Goal: Task Accomplishment & Management: Use online tool/utility

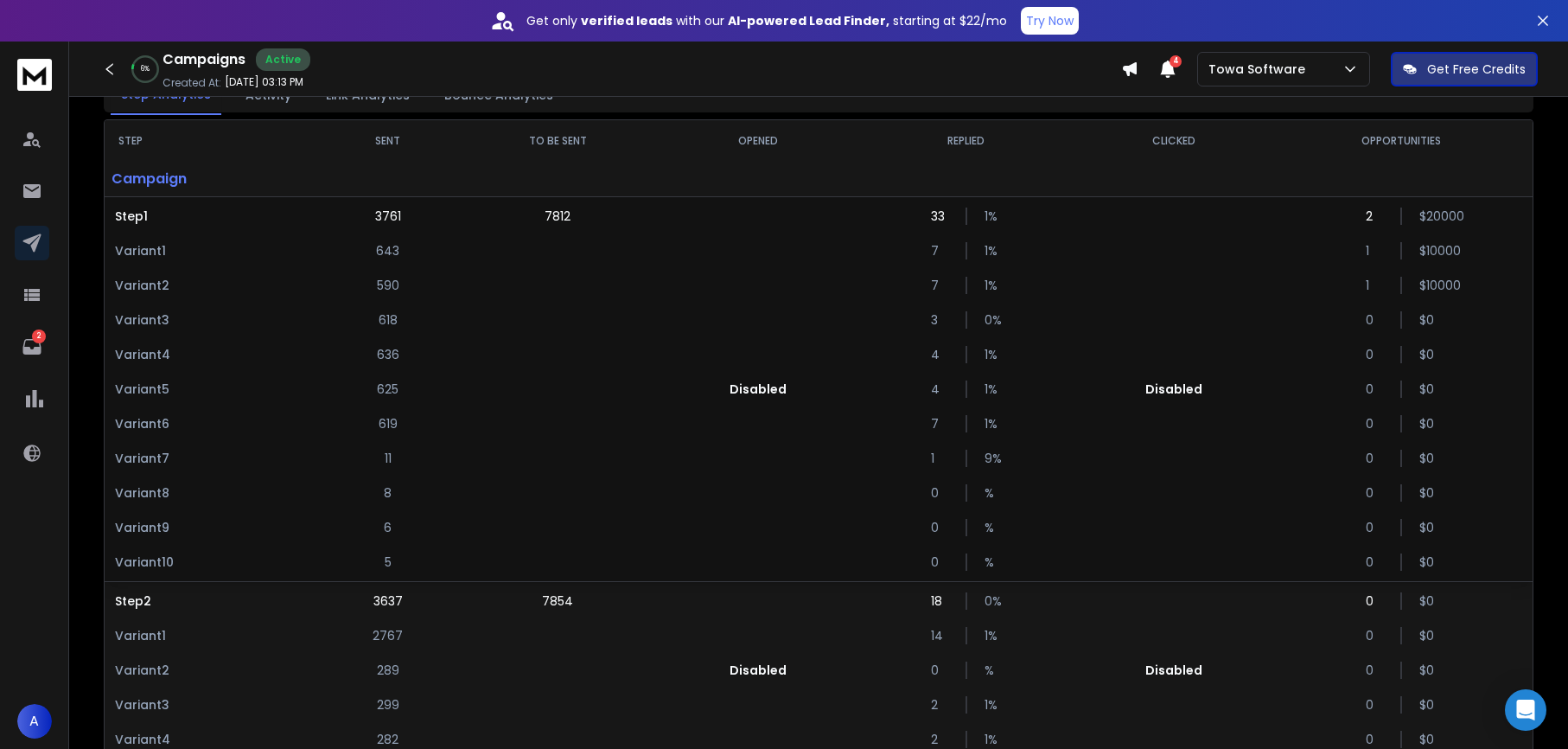
scroll to position [820, 0]
click at [34, 344] on icon at bounding box center [31, 346] width 21 height 21
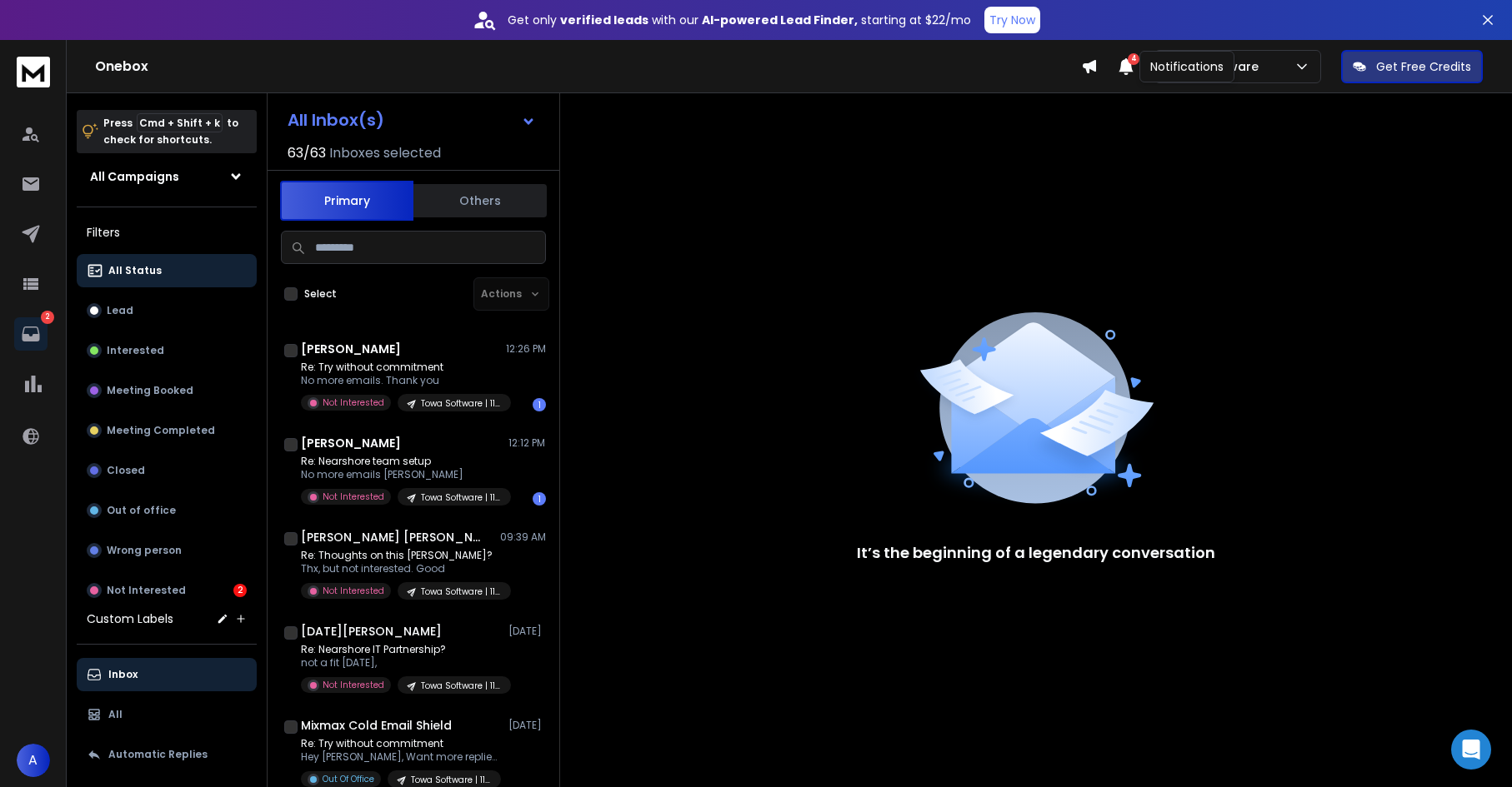
click at [1129, 70] on icon at bounding box center [1125, 65] width 15 height 16
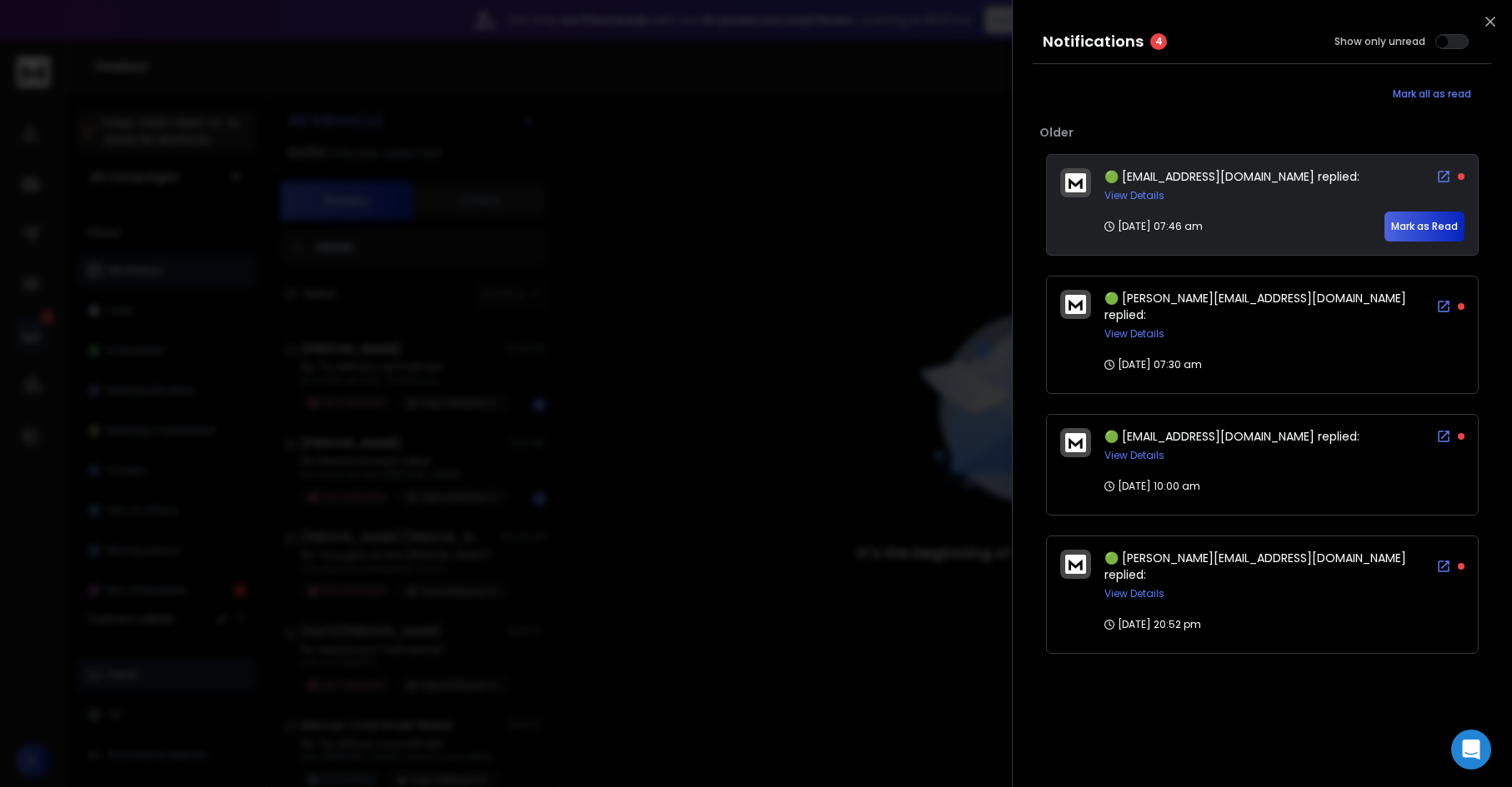
click at [1136, 195] on div "View Details" at bounding box center [1135, 195] width 60 height 13
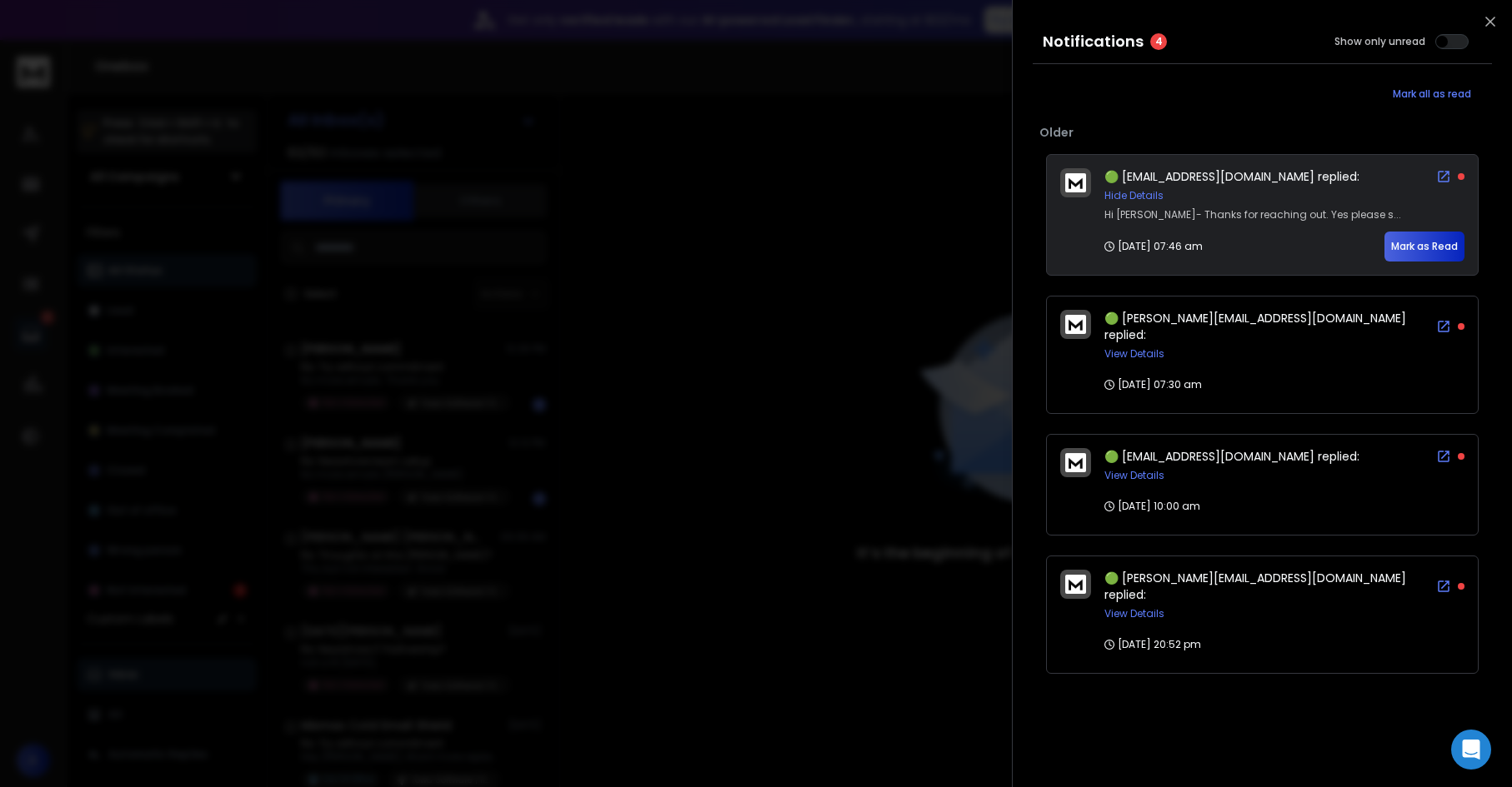
click at [1280, 212] on div "Hi [PERSON_NAME]- Thanks for reaching out. Yes please s..." at bounding box center [1253, 214] width 296 height 13
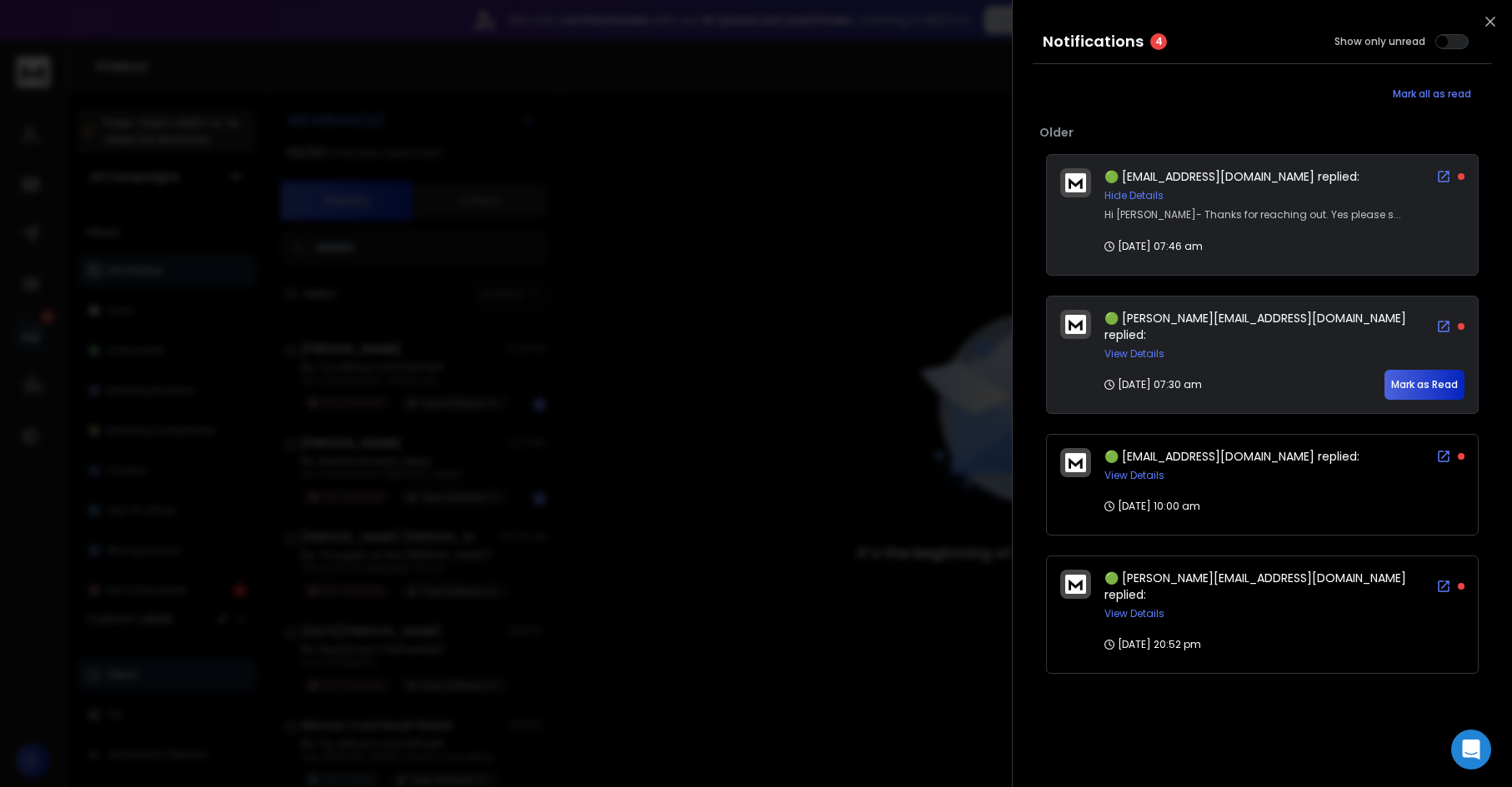
click at [1142, 347] on div "View Details" at bounding box center [1135, 353] width 60 height 13
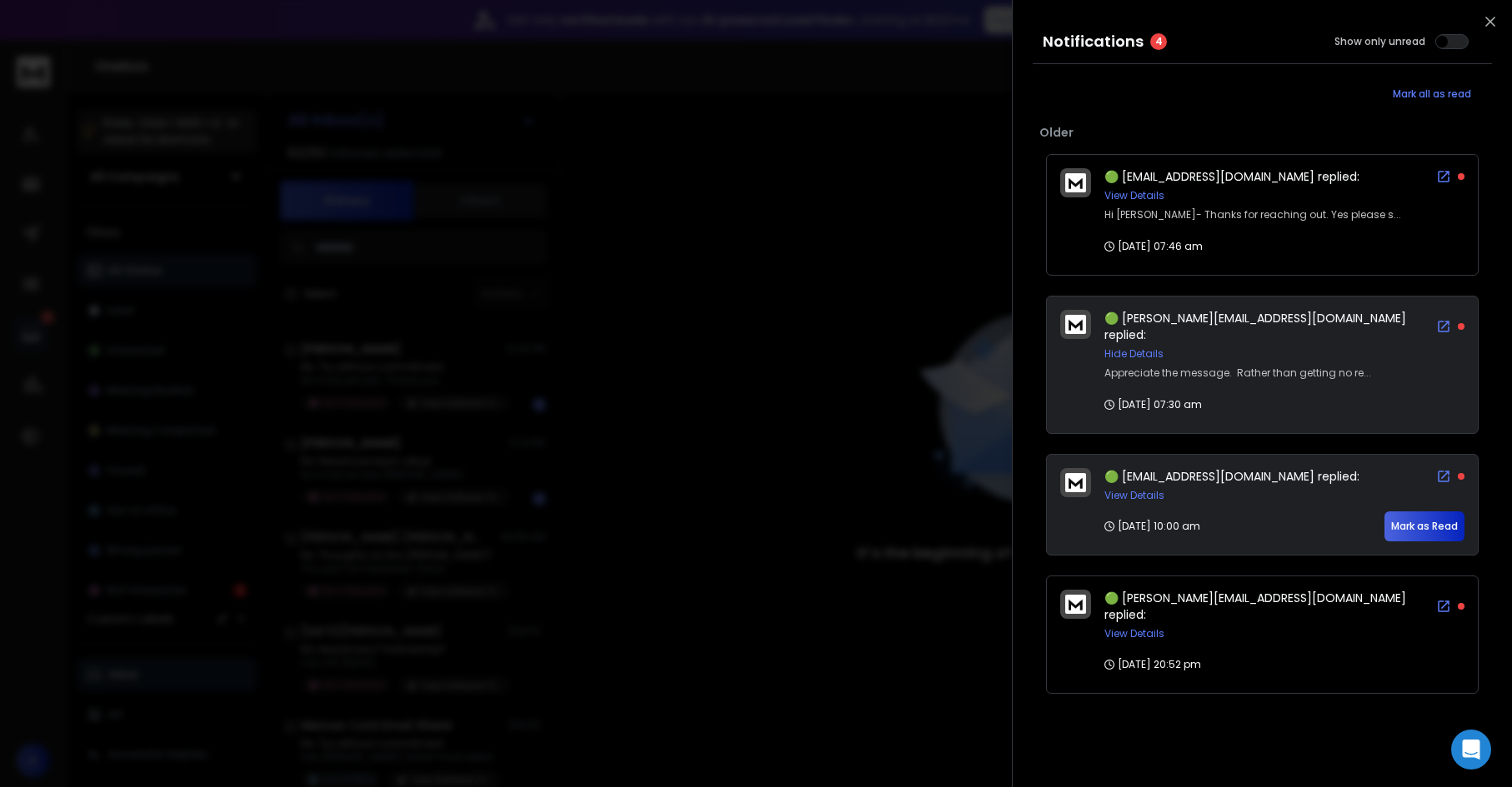
click at [1137, 489] on div "View Details" at bounding box center [1135, 495] width 60 height 13
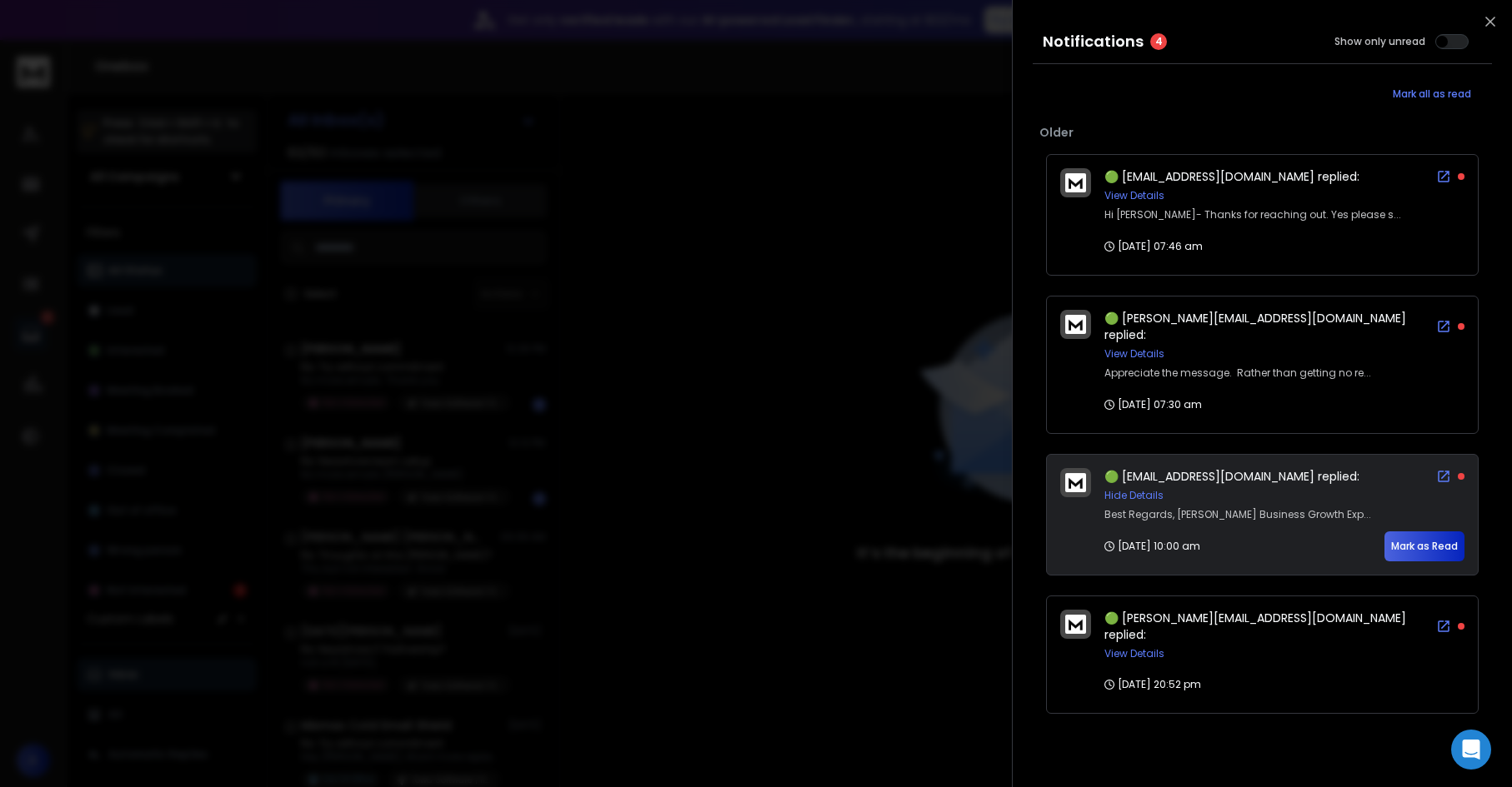
click at [1247, 508] on div "🟢 [EMAIL_ADDRESS][DOMAIN_NAME] replied: Hide Details Best Regards, [PERSON_NAME…" at bounding box center [1285, 515] width 360 height 93
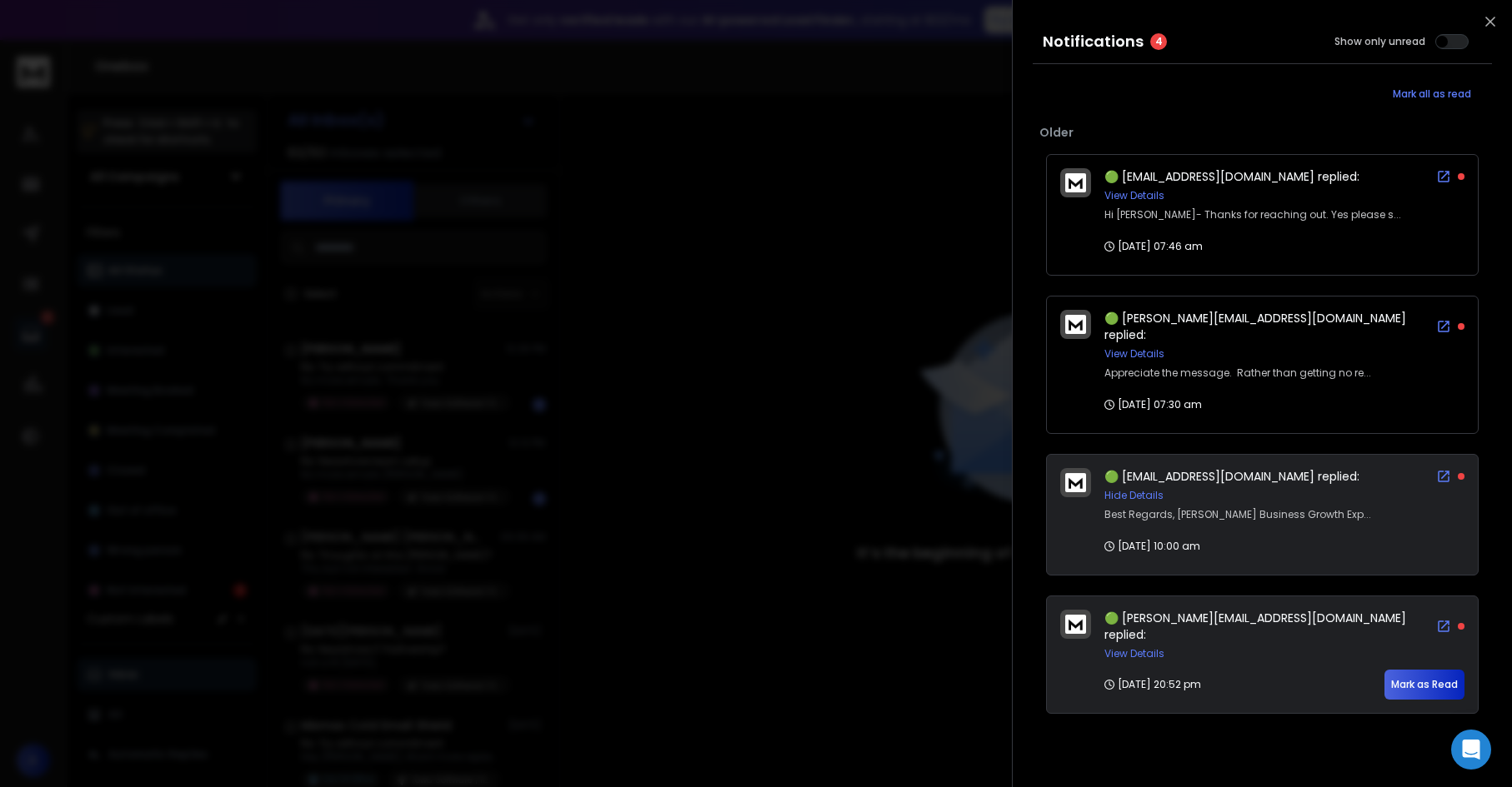
click at [1144, 648] on div "View Details" at bounding box center [1135, 654] width 60 height 13
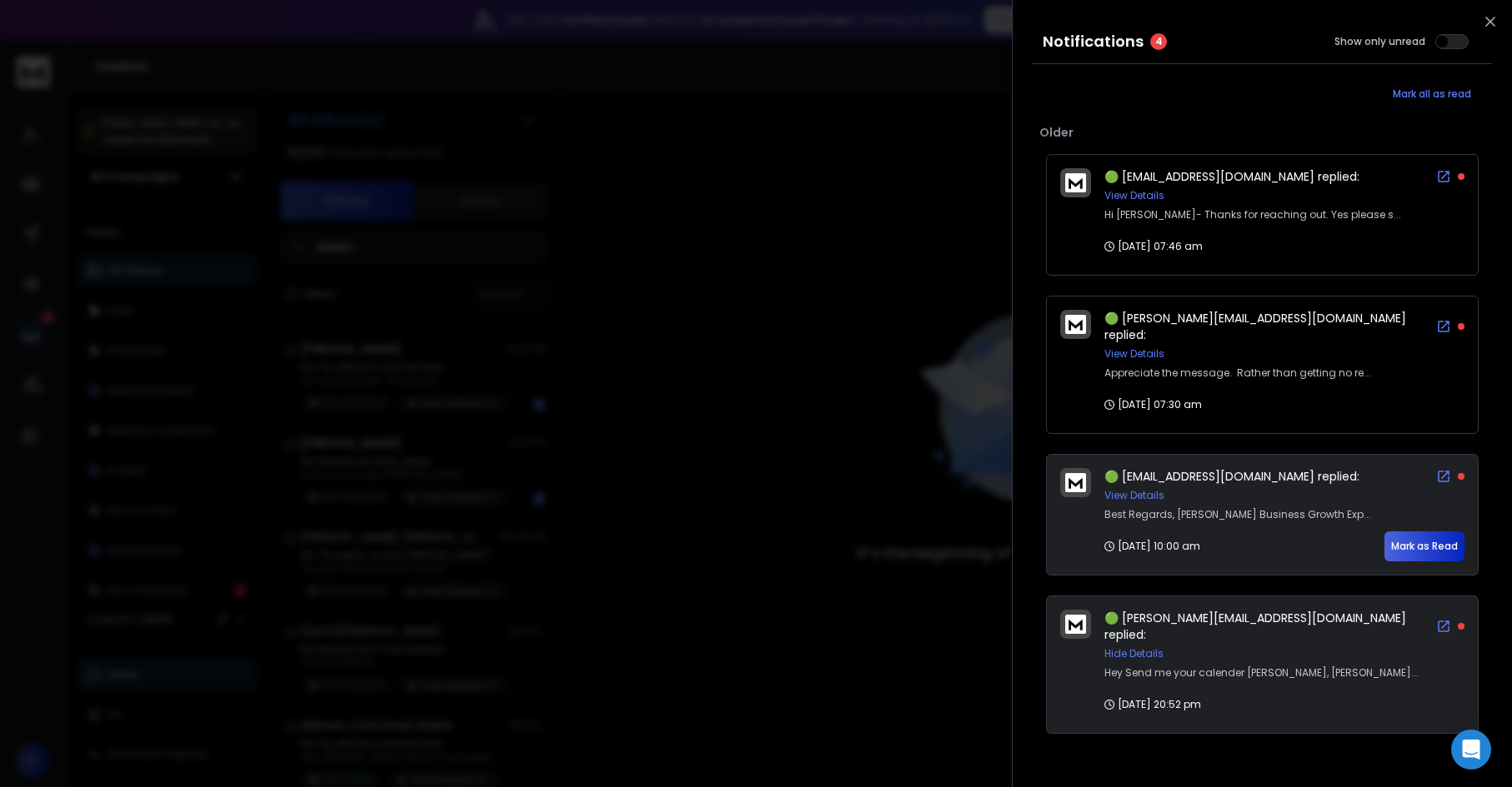
click at [1443, 469] on icon at bounding box center [1442, 476] width 15 height 15
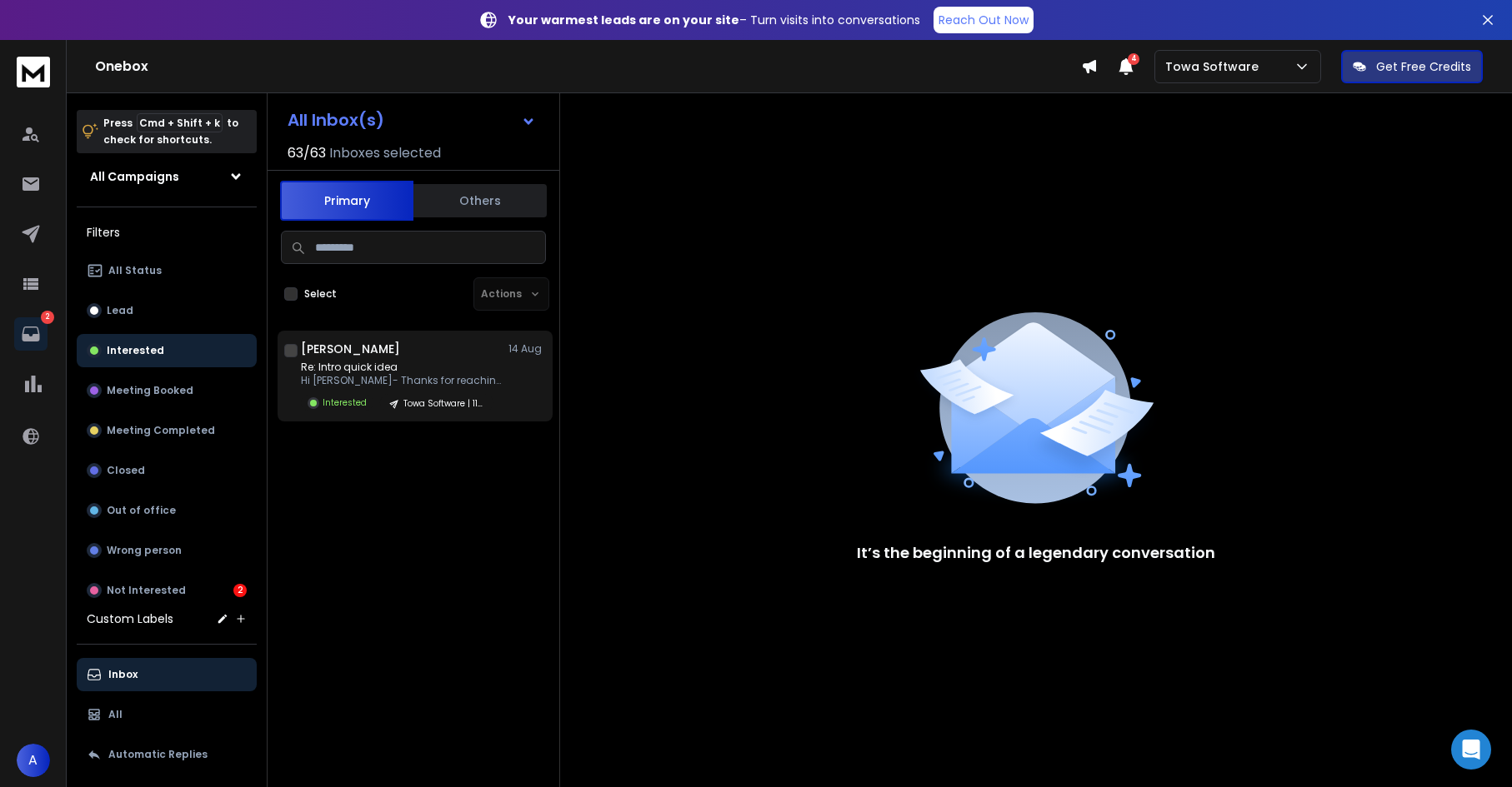
click at [428, 376] on p "Hi [PERSON_NAME]- Thanks for reaching" at bounding box center [401, 380] width 200 height 13
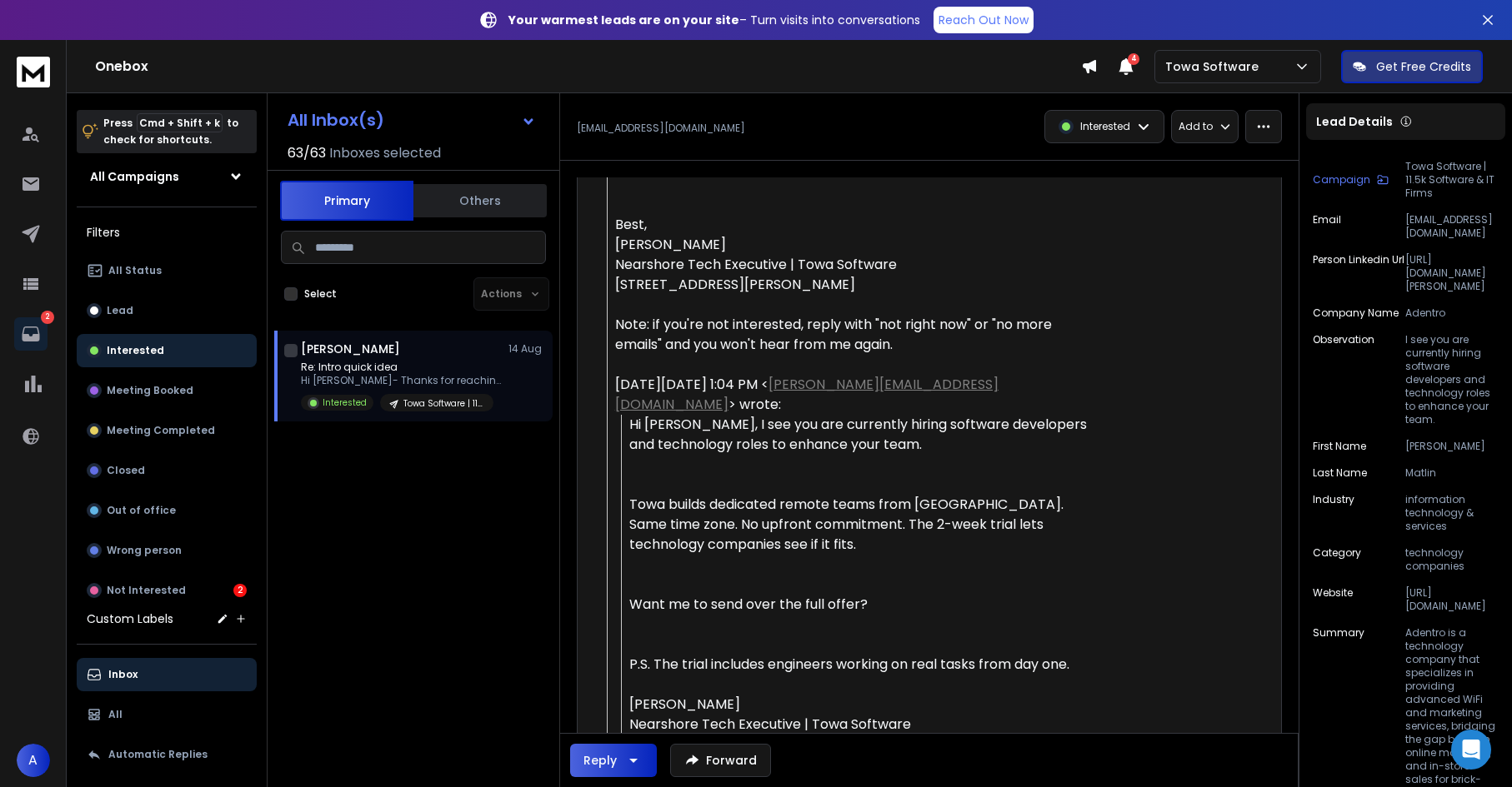
scroll to position [942, 0]
